Goal: Navigation & Orientation: Find specific page/section

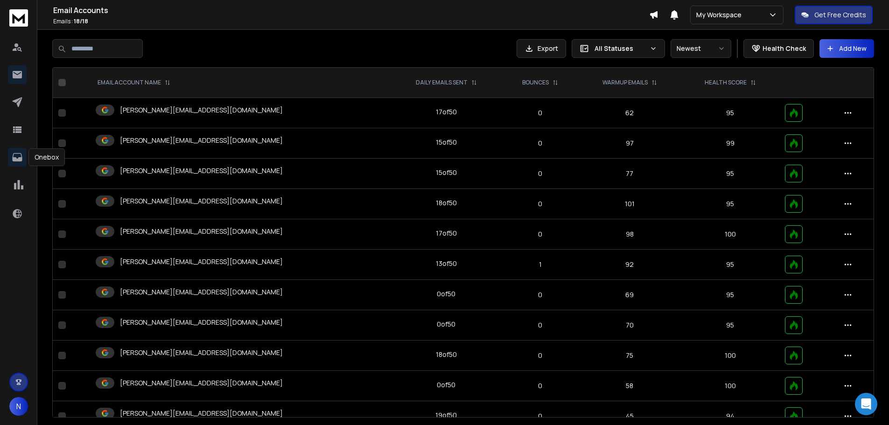
click at [15, 153] on icon at bounding box center [17, 157] width 11 height 11
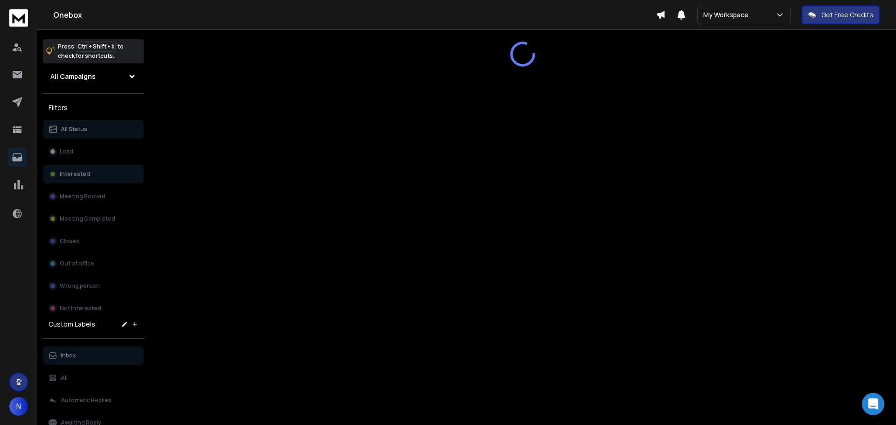
click at [108, 173] on button "Interested" at bounding box center [93, 174] width 101 height 19
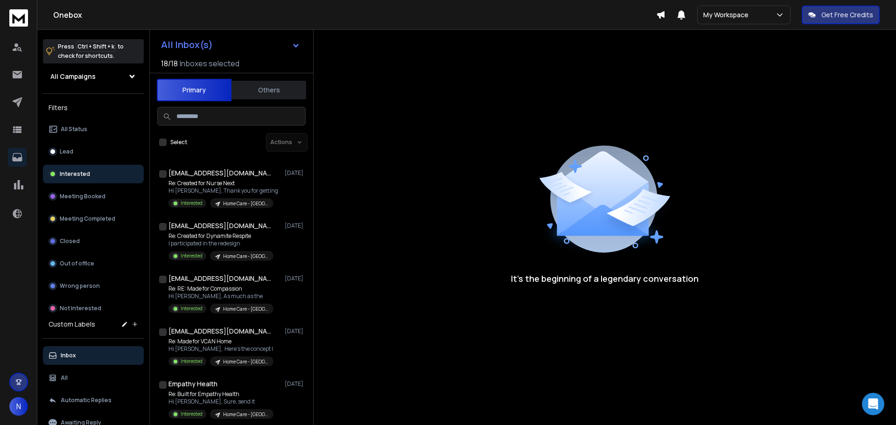
click at [92, 166] on button "Interested" at bounding box center [93, 174] width 101 height 19
click at [21, 84] on link at bounding box center [17, 74] width 19 height 19
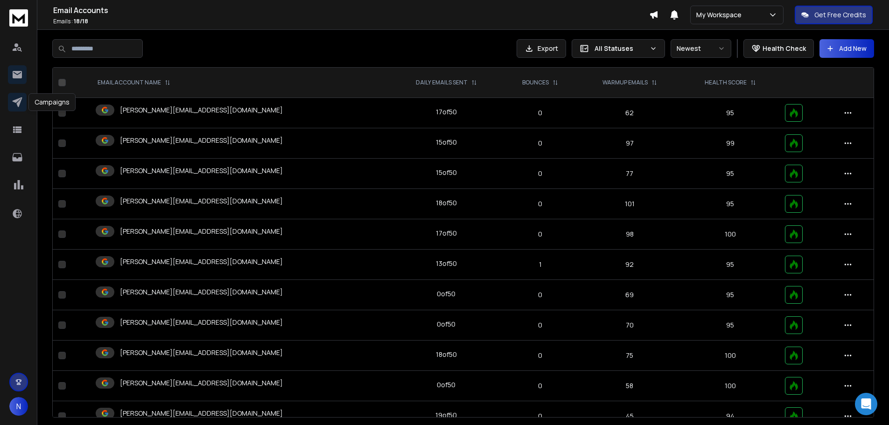
click at [17, 98] on icon at bounding box center [17, 102] width 11 height 11
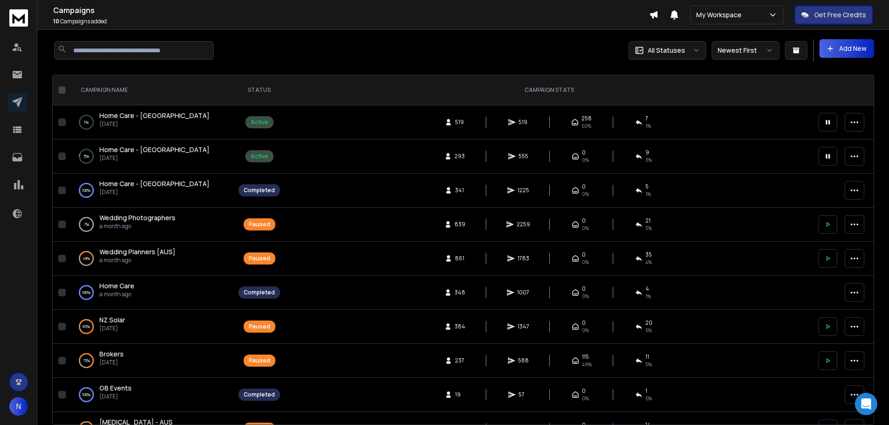
click at [18, 84] on div at bounding box center [18, 76] width 21 height 22
drag, startPoint x: 13, startPoint y: 167, endPoint x: 12, endPoint y: 162, distance: 5.3
click at [13, 167] on div at bounding box center [18, 159] width 21 height 22
click at [13, 162] on icon at bounding box center [17, 157] width 11 height 11
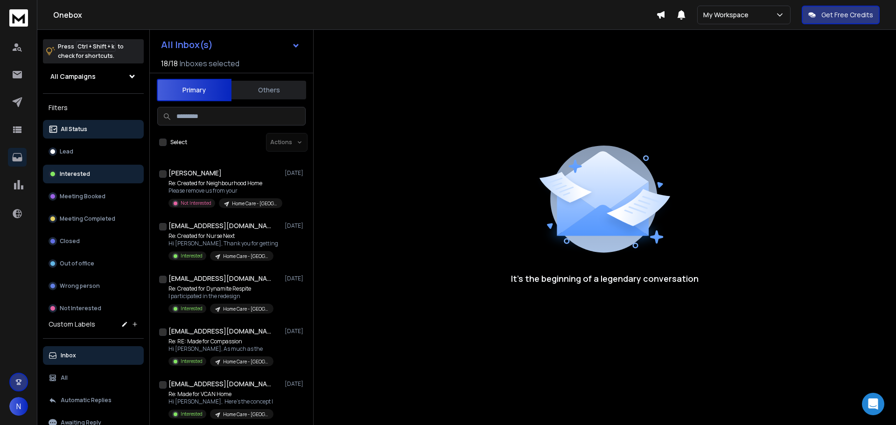
click at [97, 171] on button "Interested" at bounding box center [93, 174] width 101 height 19
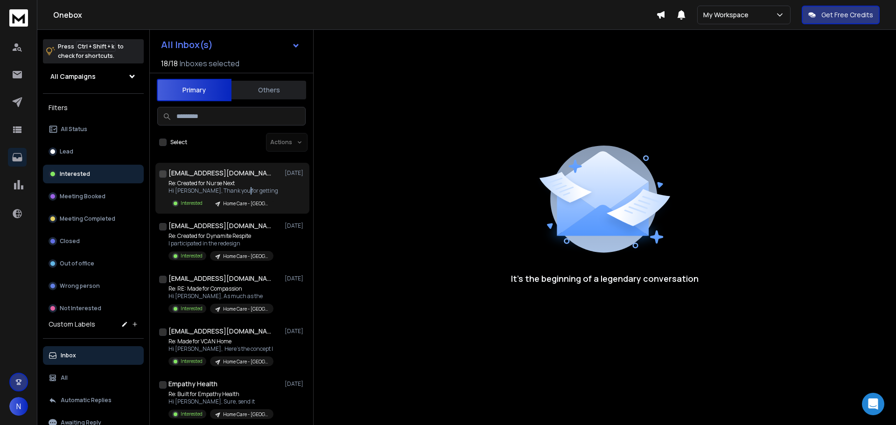
click at [239, 187] on p "Hi [PERSON_NAME], Thank you for getting" at bounding box center [224, 190] width 110 height 7
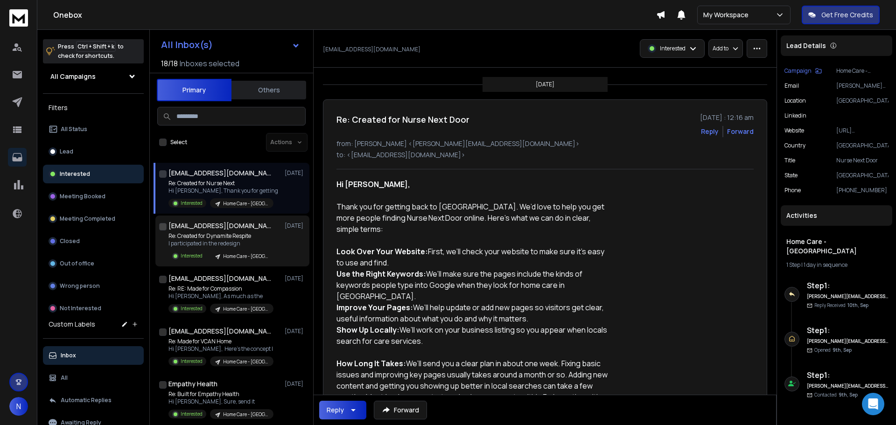
click at [272, 238] on div "Re: Created for Dynamite Respite I participated in the redesign Interested Home…" at bounding box center [237, 246] width 137 height 28
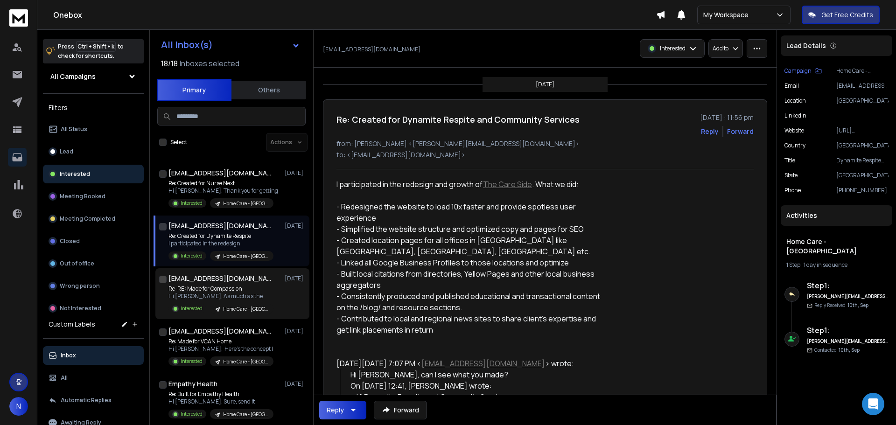
click at [267, 284] on div "[EMAIL_ADDRESS][DOMAIN_NAME] [DATE] Re: RE: Made for Compassion Hi [PERSON_NAME…" at bounding box center [237, 294] width 137 height 40
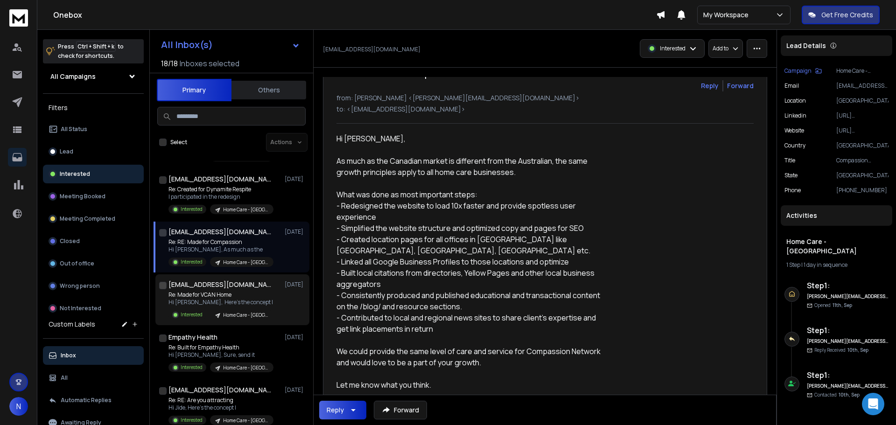
scroll to position [47, 0]
click at [256, 290] on div "[EMAIL_ADDRESS][DOMAIN_NAME] [DATE] Re: Made for VCAN Home Hi [PERSON_NAME], He…" at bounding box center [237, 300] width 137 height 40
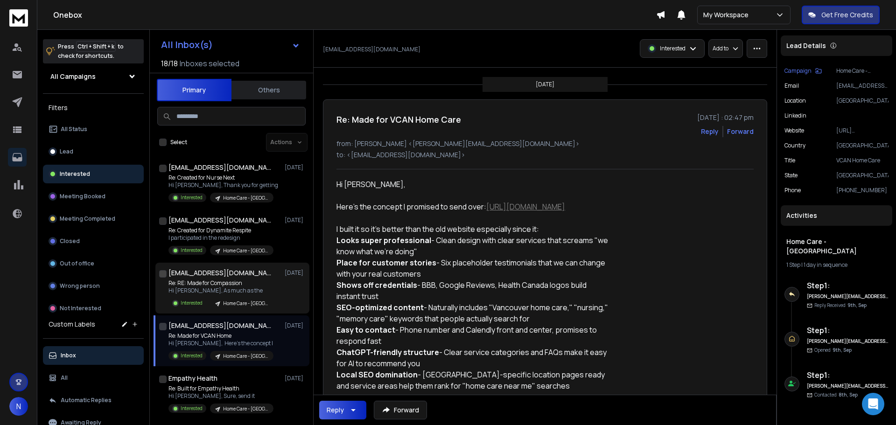
scroll to position [0, 0]
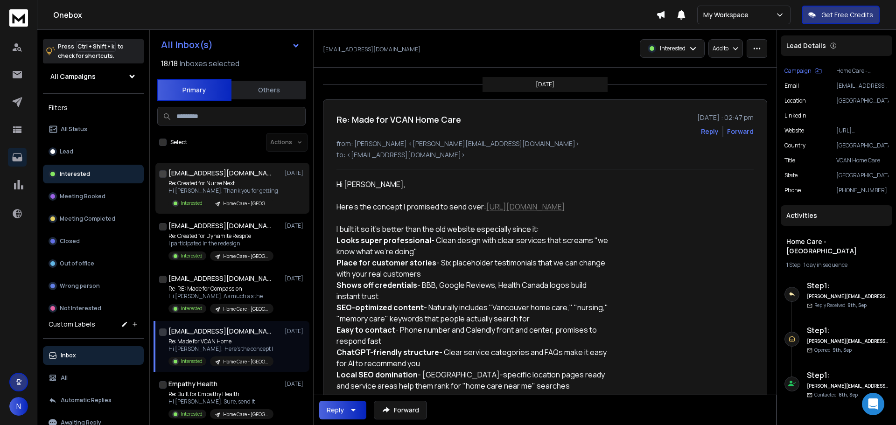
click at [259, 194] on p "Hi [PERSON_NAME], Thank you for getting" at bounding box center [224, 190] width 110 height 7
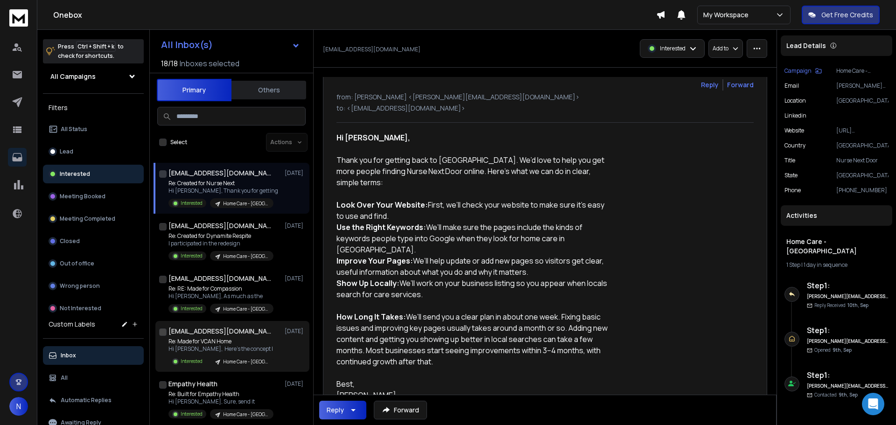
click at [267, 344] on div "Re: Made for VCAN Home Hi [PERSON_NAME], Here's the concept I Interested Home C…" at bounding box center [237, 352] width 137 height 28
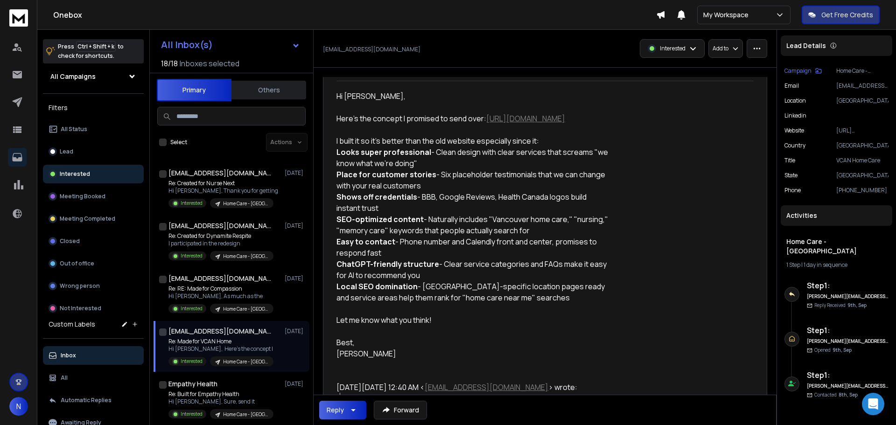
scroll to position [93, 0]
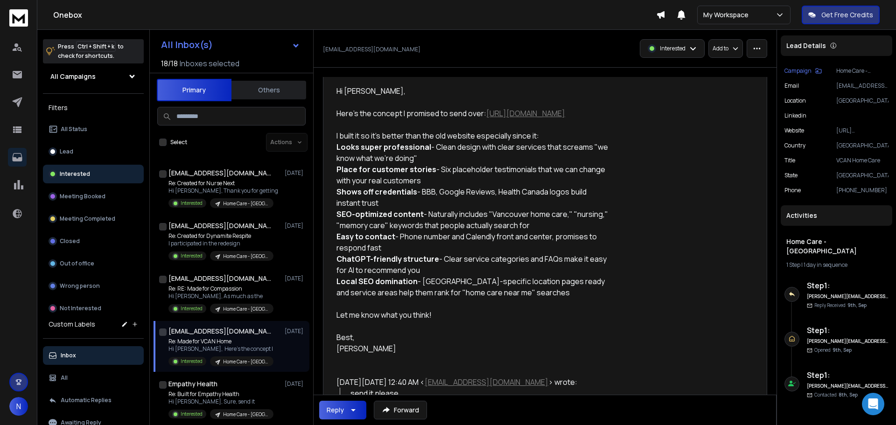
click at [503, 117] on link "[URL][DOMAIN_NAME]" at bounding box center [525, 113] width 79 height 10
click at [626, 424] on div "Reply Forward" at bounding box center [545, 410] width 463 height 30
click at [640, 417] on div "Reply Forward" at bounding box center [545, 410] width 463 height 30
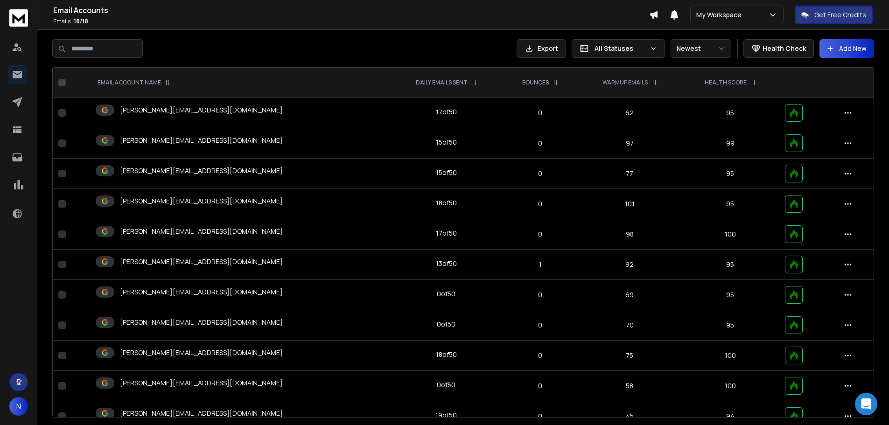
click at [15, 114] on div at bounding box center [18, 104] width 21 height 22
click at [19, 101] on icon at bounding box center [17, 102] width 11 height 11
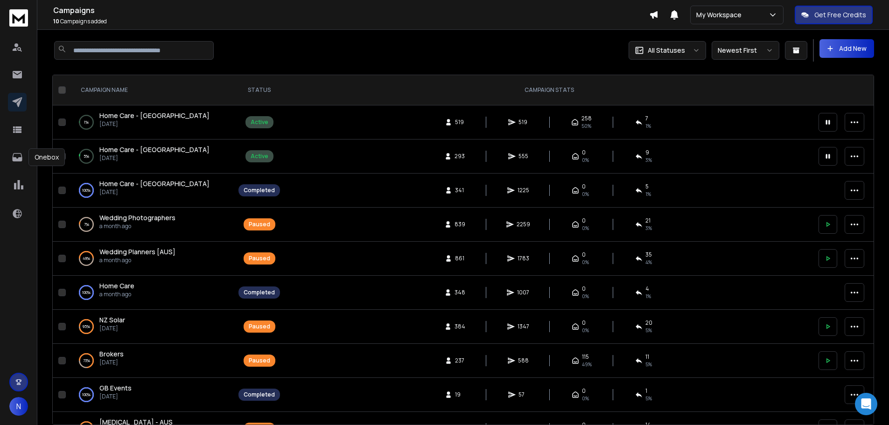
click at [12, 167] on div at bounding box center [18, 159] width 21 height 22
click at [15, 165] on link at bounding box center [17, 157] width 19 height 19
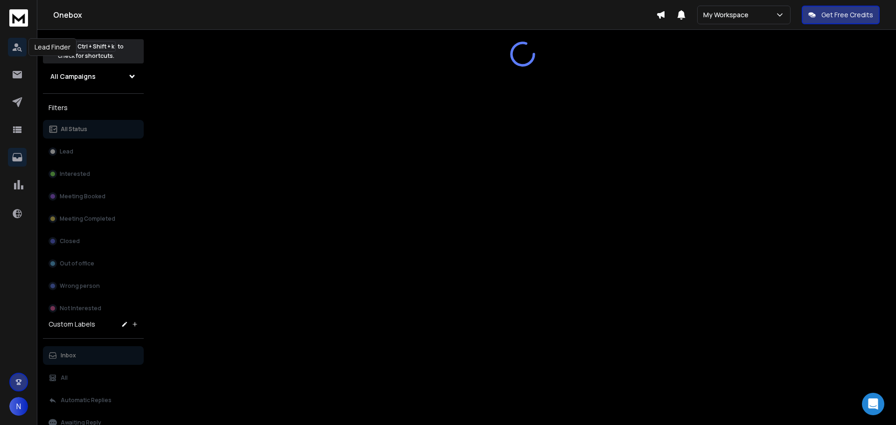
click at [19, 50] on icon at bounding box center [17, 47] width 11 height 11
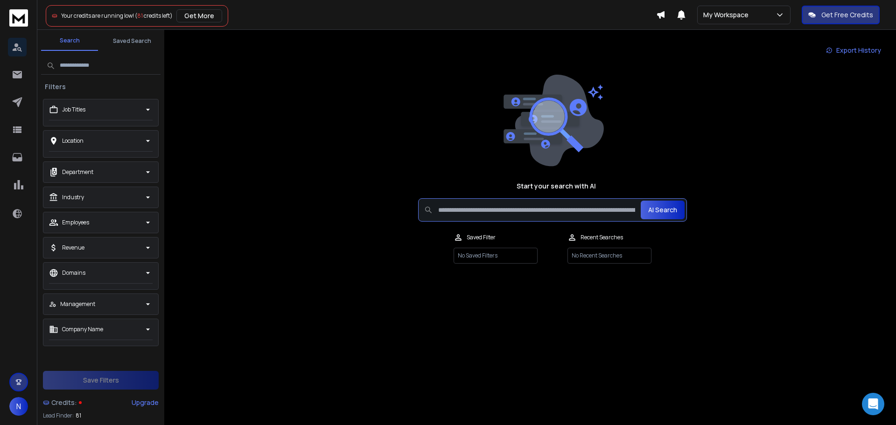
click at [19, 143] on div at bounding box center [18, 132] width 21 height 189
click at [19, 150] on link at bounding box center [17, 157] width 19 height 19
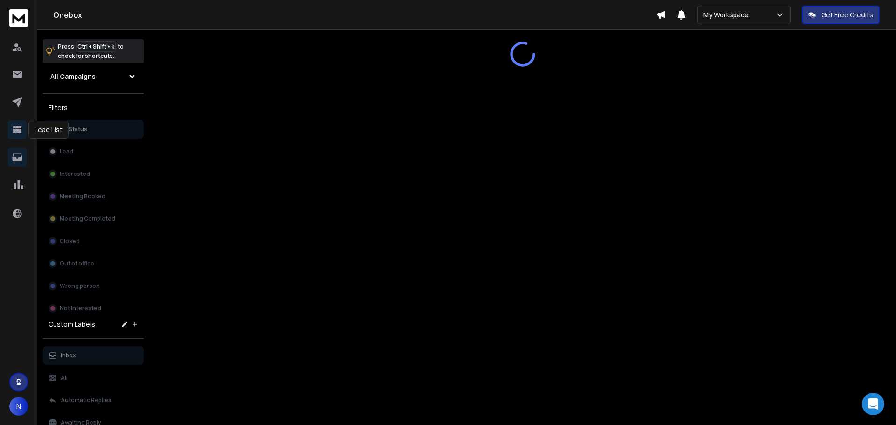
click at [20, 130] on icon at bounding box center [17, 130] width 8 height 7
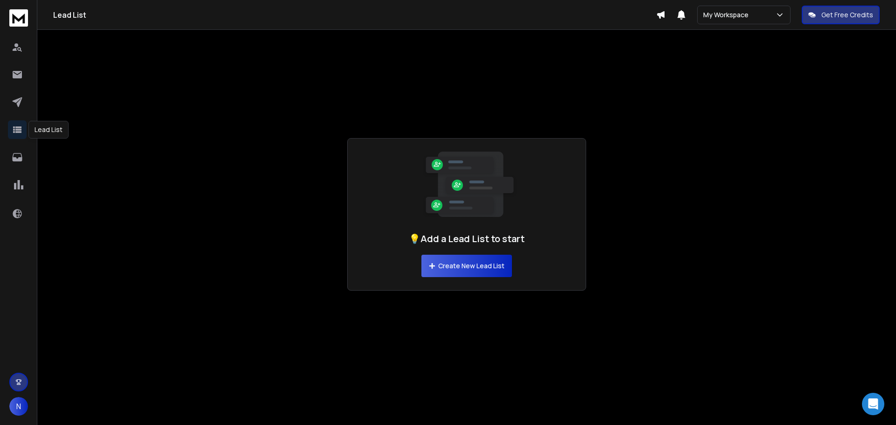
click at [264, 123] on div "💡Add a Lead List to start Create New Lead List" at bounding box center [466, 214] width 859 height 369
